Goal: Transaction & Acquisition: Subscribe to service/newsletter

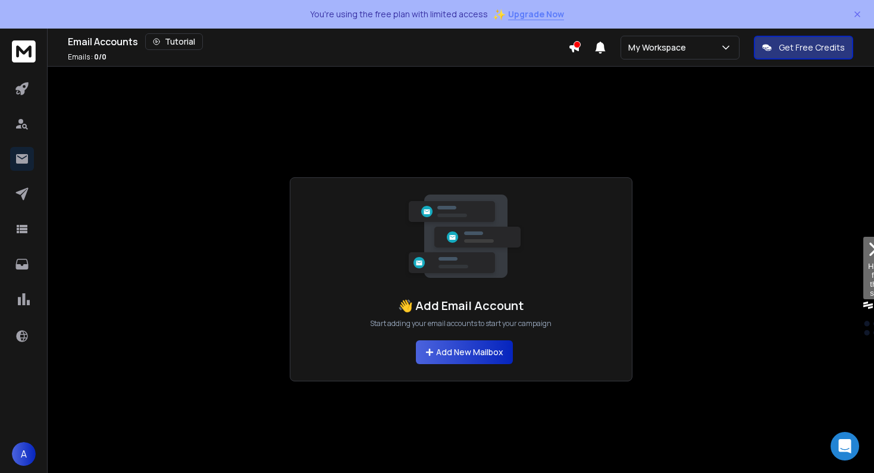
click at [534, 14] on span "Upgrade Now" at bounding box center [536, 14] width 56 height 12
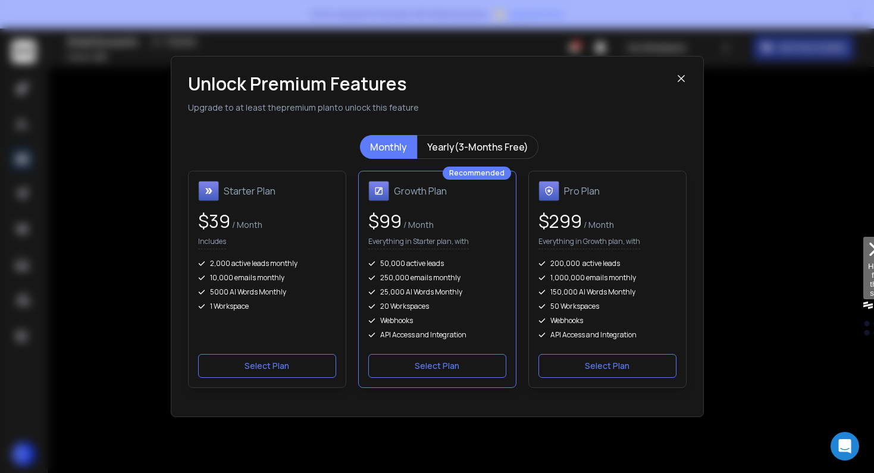
click at [682, 81] on icon at bounding box center [681, 78] width 11 height 11
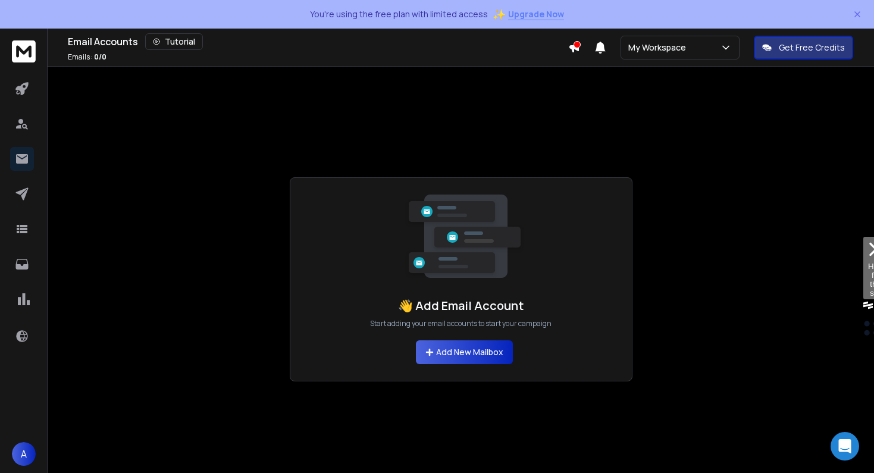
click at [544, 16] on span "Upgrade Now" at bounding box center [536, 14] width 56 height 12
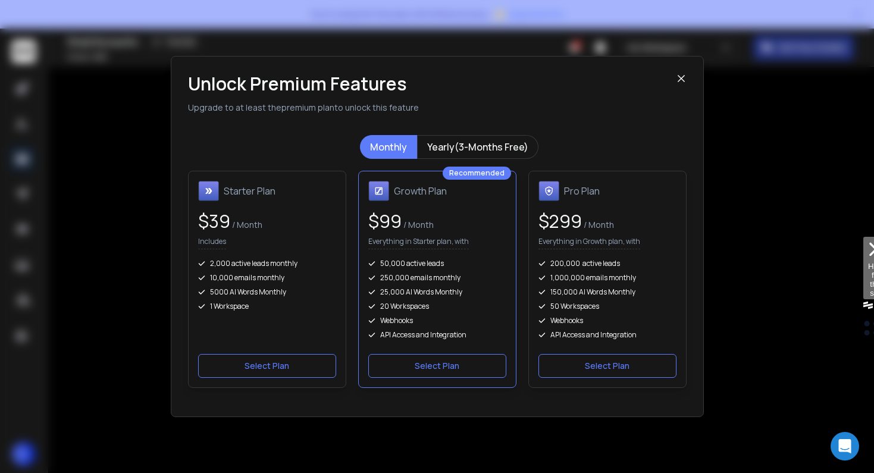
click at [678, 79] on icon at bounding box center [681, 78] width 11 height 11
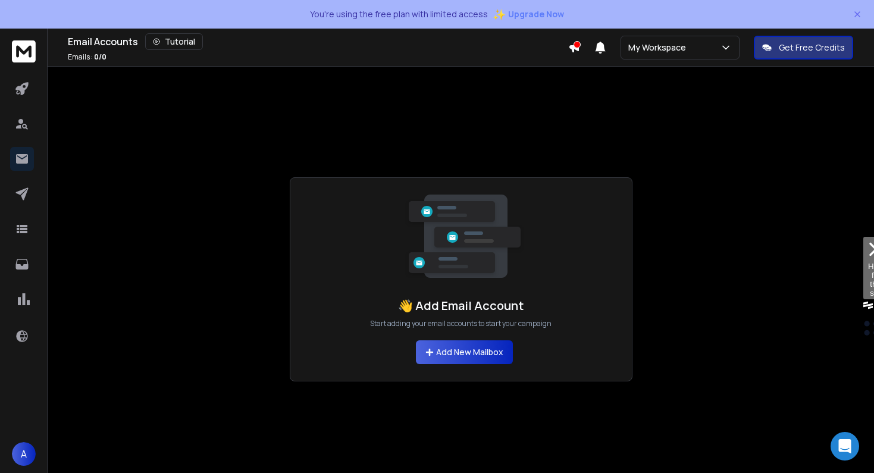
click at [95, 54] on span "0 / 0" at bounding box center [100, 57] width 12 height 10
click at [475, 351] on button "Add New Mailbox" at bounding box center [464, 352] width 97 height 24
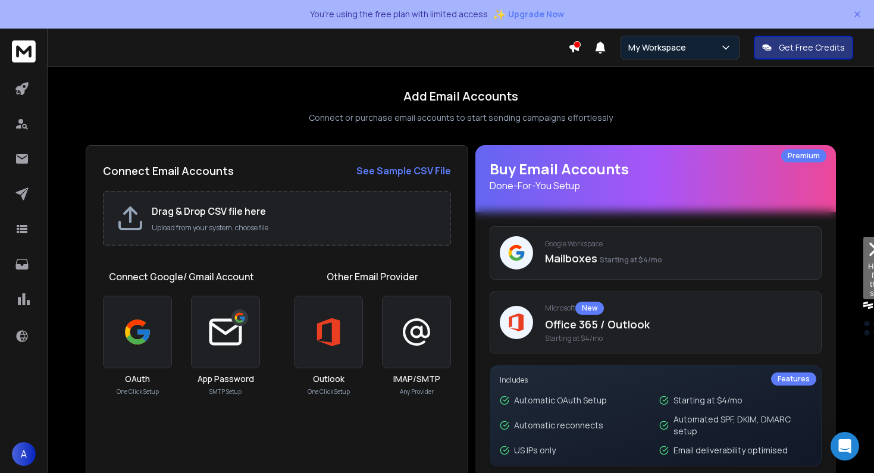
click at [699, 52] on div "My Workspace" at bounding box center [680, 48] width 104 height 12
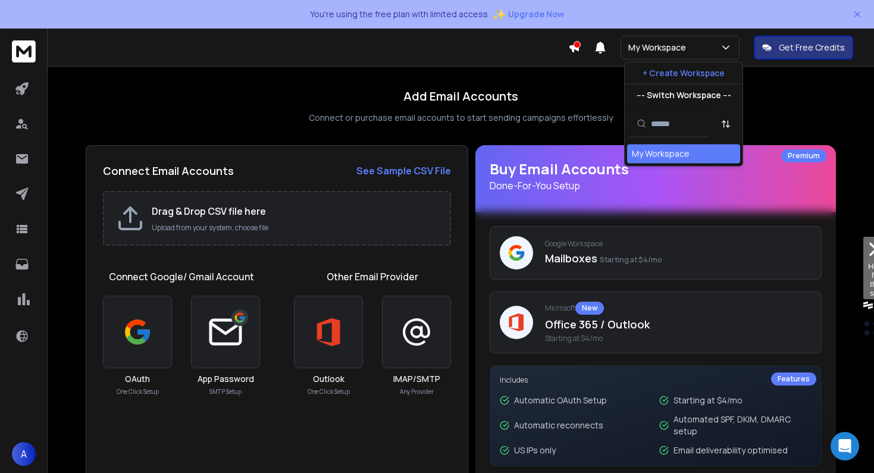
click at [565, 85] on div "Add Email Accounts Connect or purchase email accounts to start sending campaign…" at bounding box center [437, 267] width 874 height 476
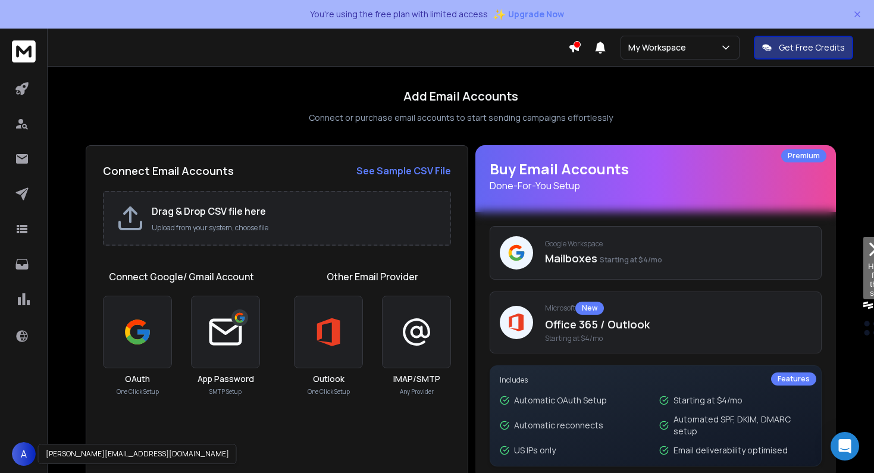
click at [24, 457] on span "A" at bounding box center [24, 454] width 24 height 24
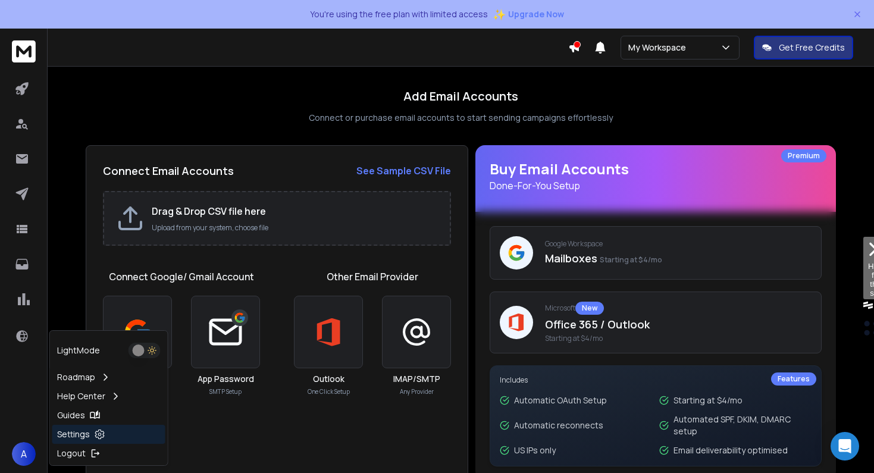
click at [81, 438] on p "Settings" at bounding box center [73, 434] width 33 height 12
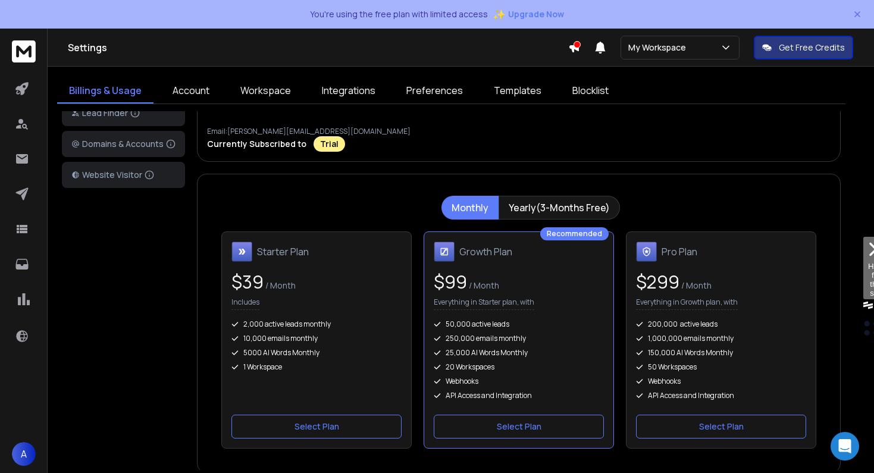
scroll to position [61, 0]
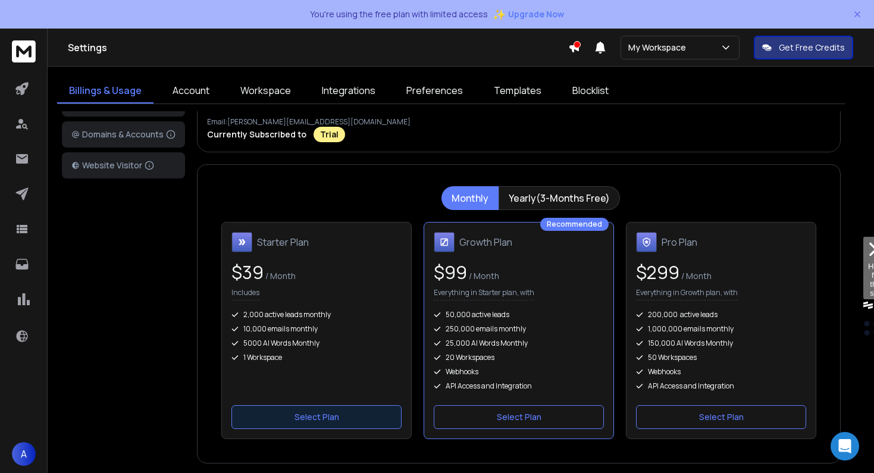
click at [310, 424] on button "Select Plan" at bounding box center [316, 417] width 170 height 24
